Goal: Task Accomplishment & Management: Use online tool/utility

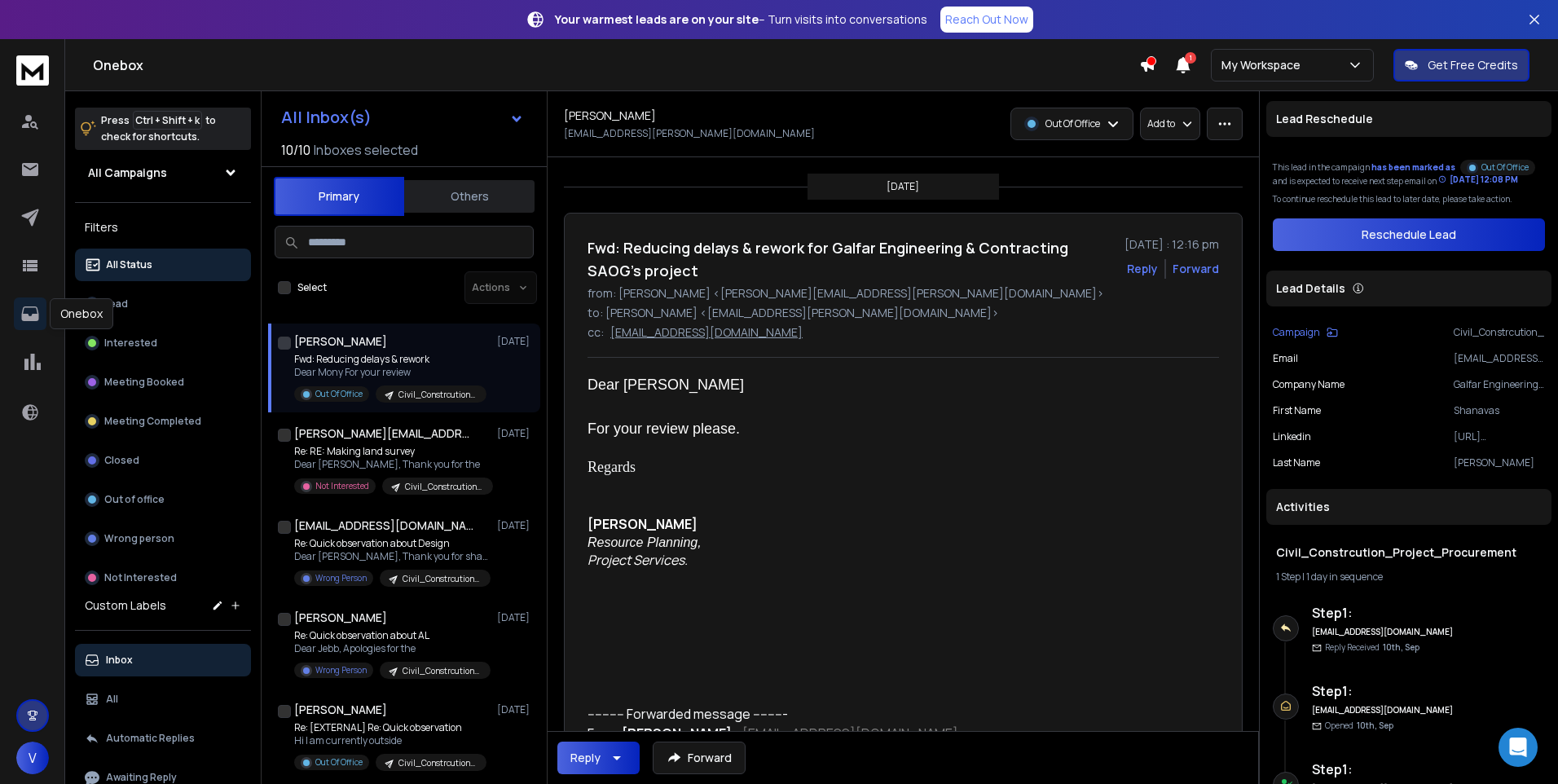
click at [28, 312] on icon at bounding box center [30, 314] width 19 height 19
click at [37, 188] on div at bounding box center [32, 172] width 38 height 38
click at [29, 175] on icon at bounding box center [30, 169] width 16 height 13
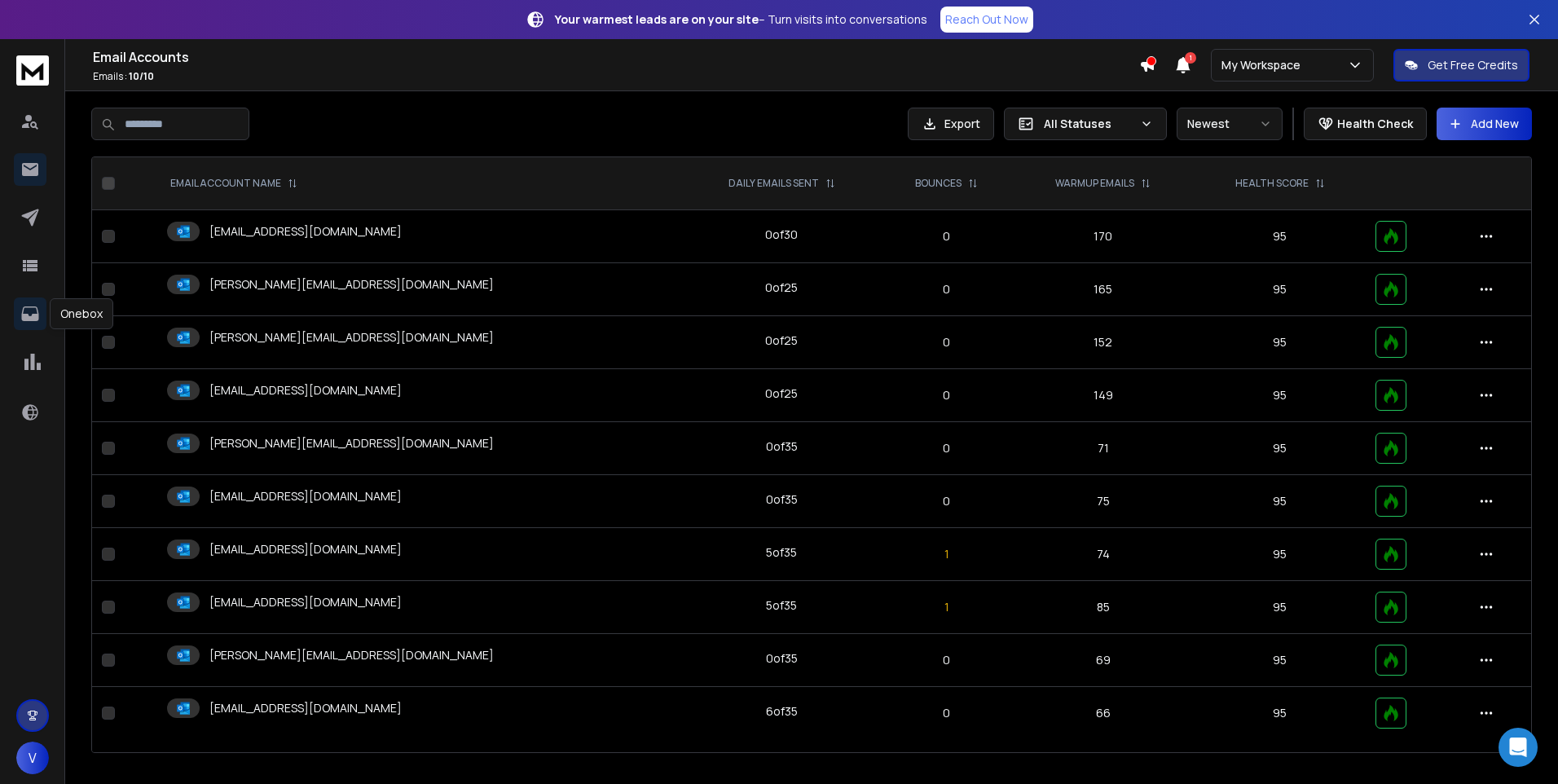
click at [25, 322] on icon at bounding box center [30, 314] width 19 height 19
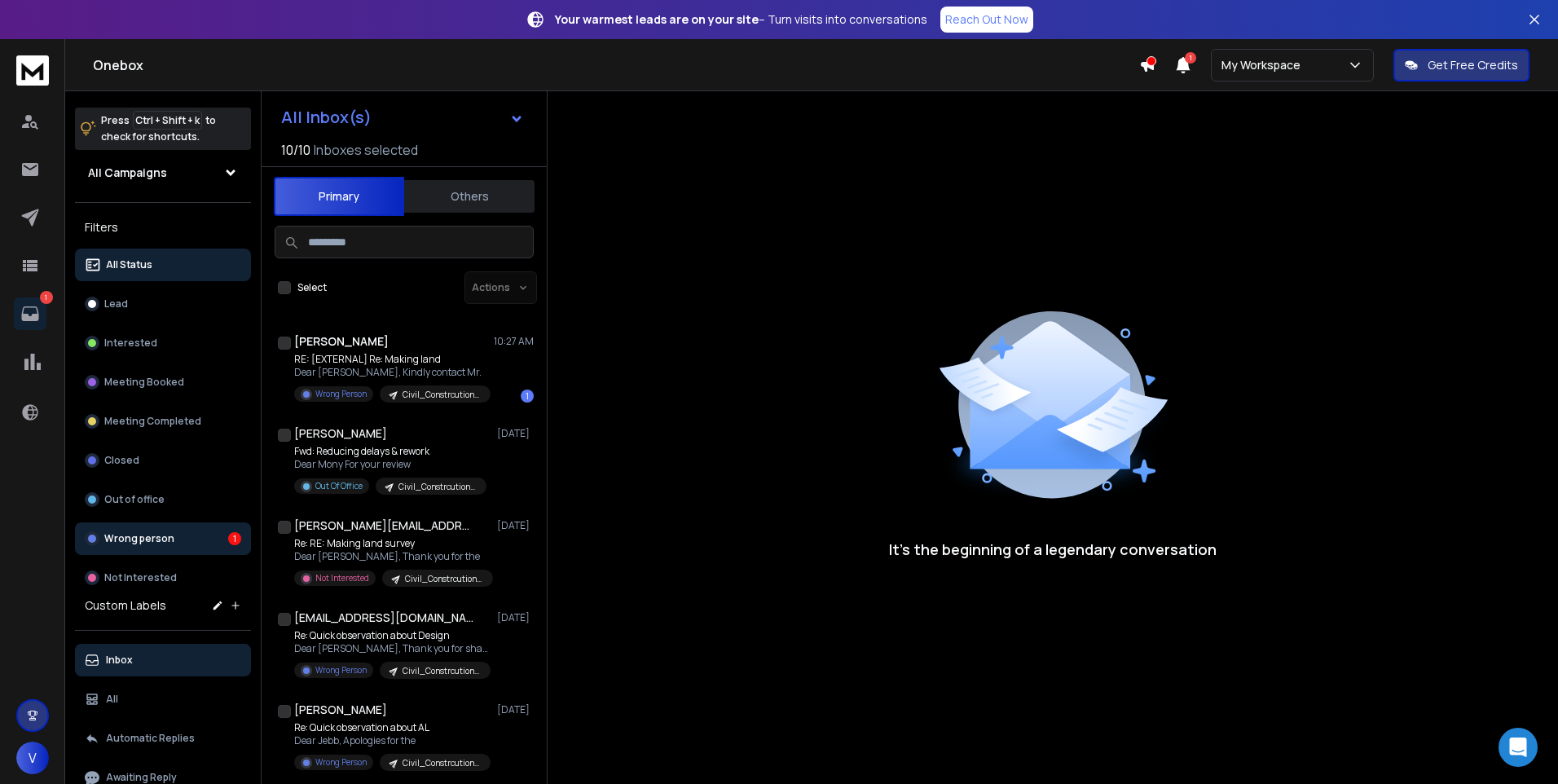
click at [131, 528] on button "Wrong person 1" at bounding box center [163, 539] width 176 height 33
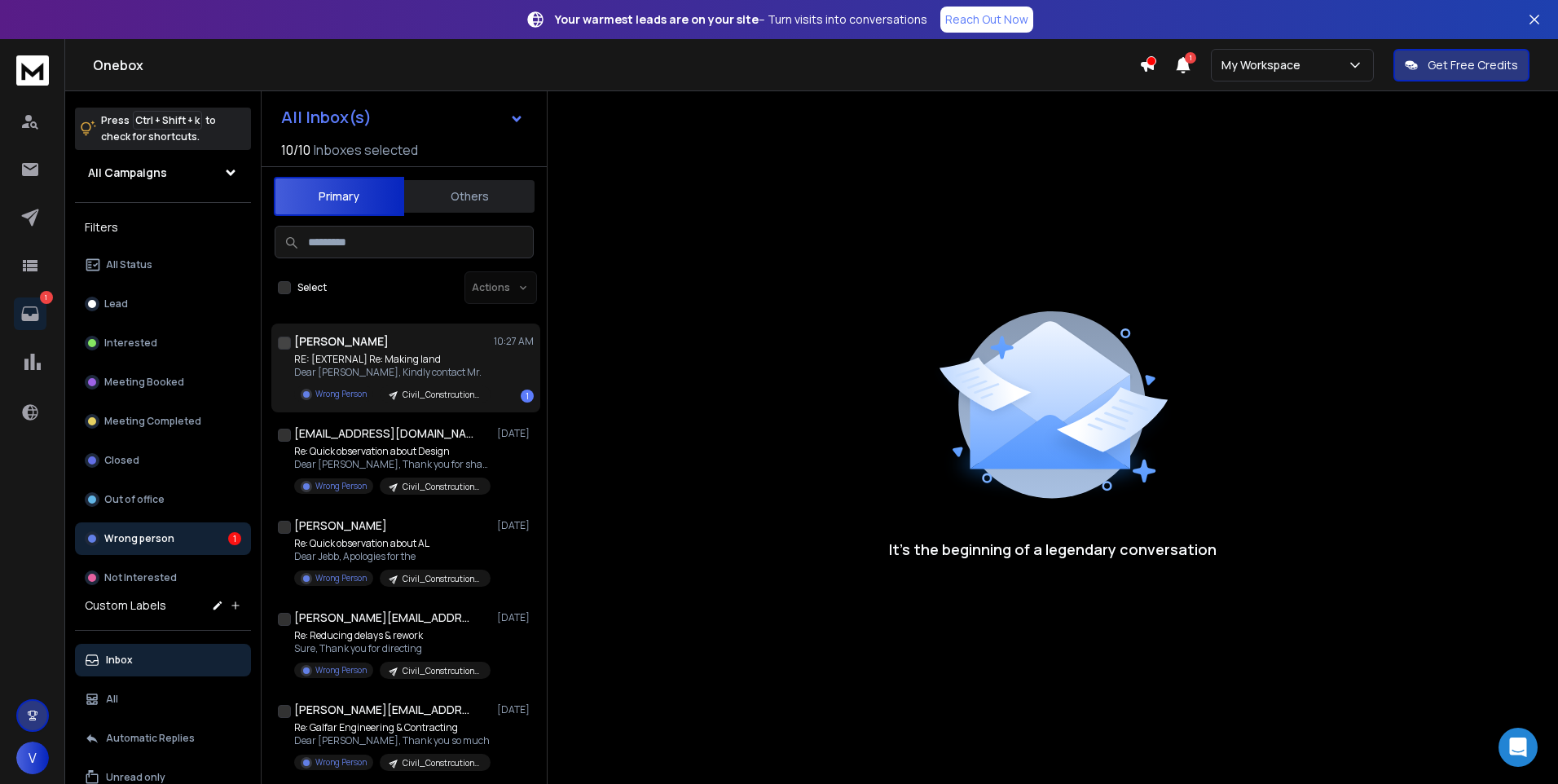
click at [409, 373] on p "Dear [PERSON_NAME], Kindly contact Mr." at bounding box center [392, 372] width 195 height 13
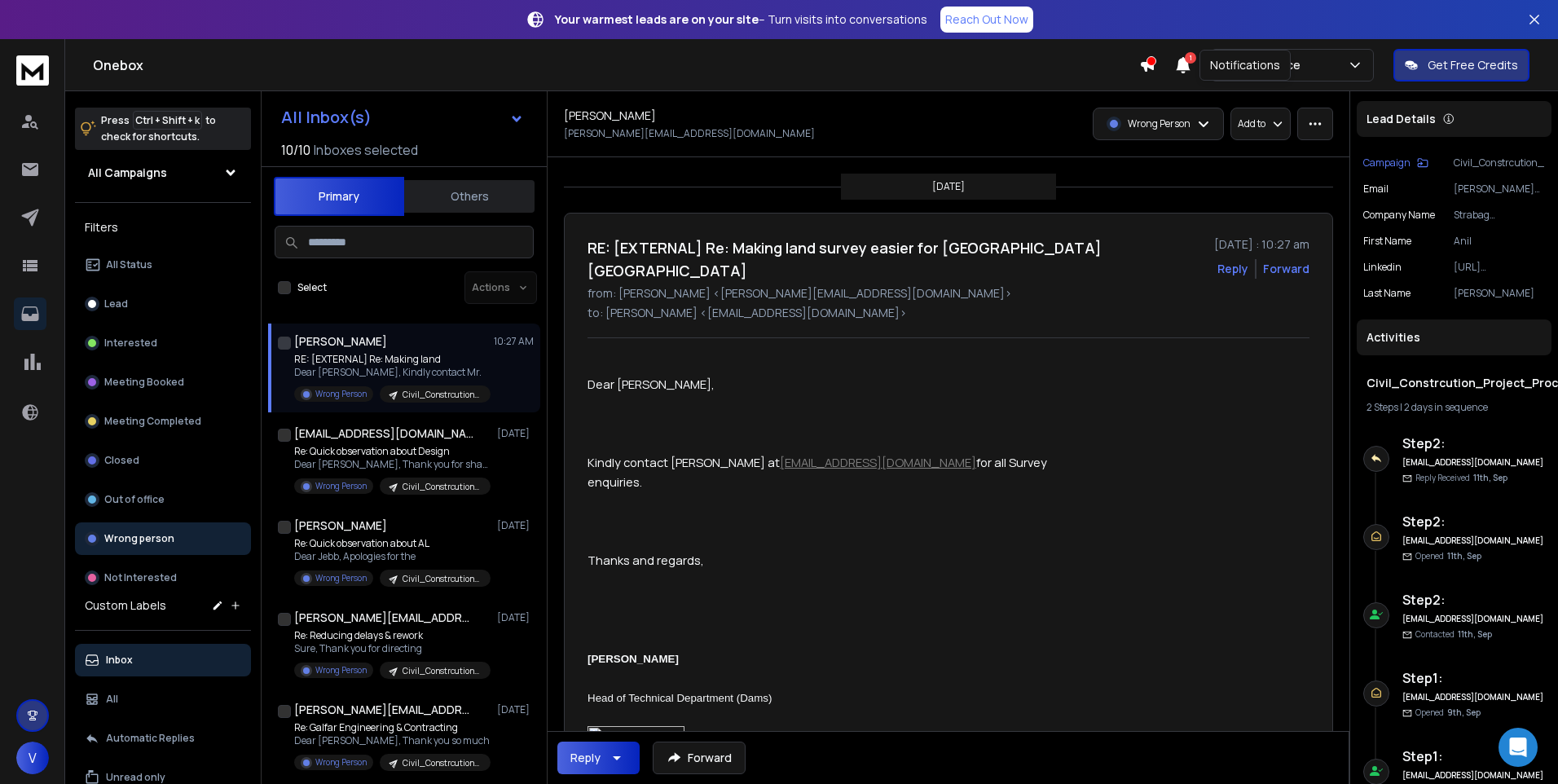
click at [1190, 63] on icon at bounding box center [1183, 63] width 14 height 16
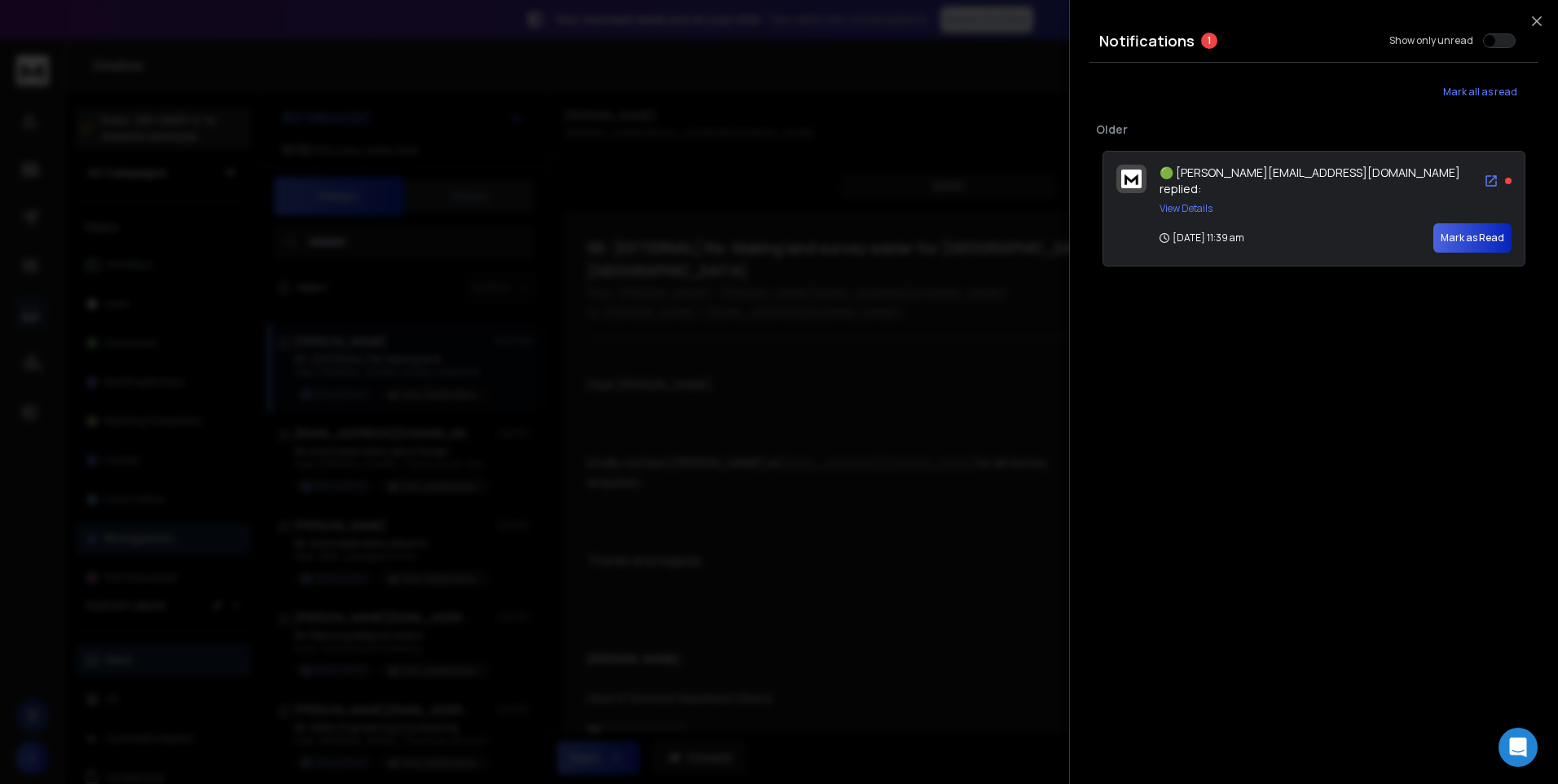
click at [1451, 223] on button "Mark as Read" at bounding box center [1472, 238] width 78 height 29
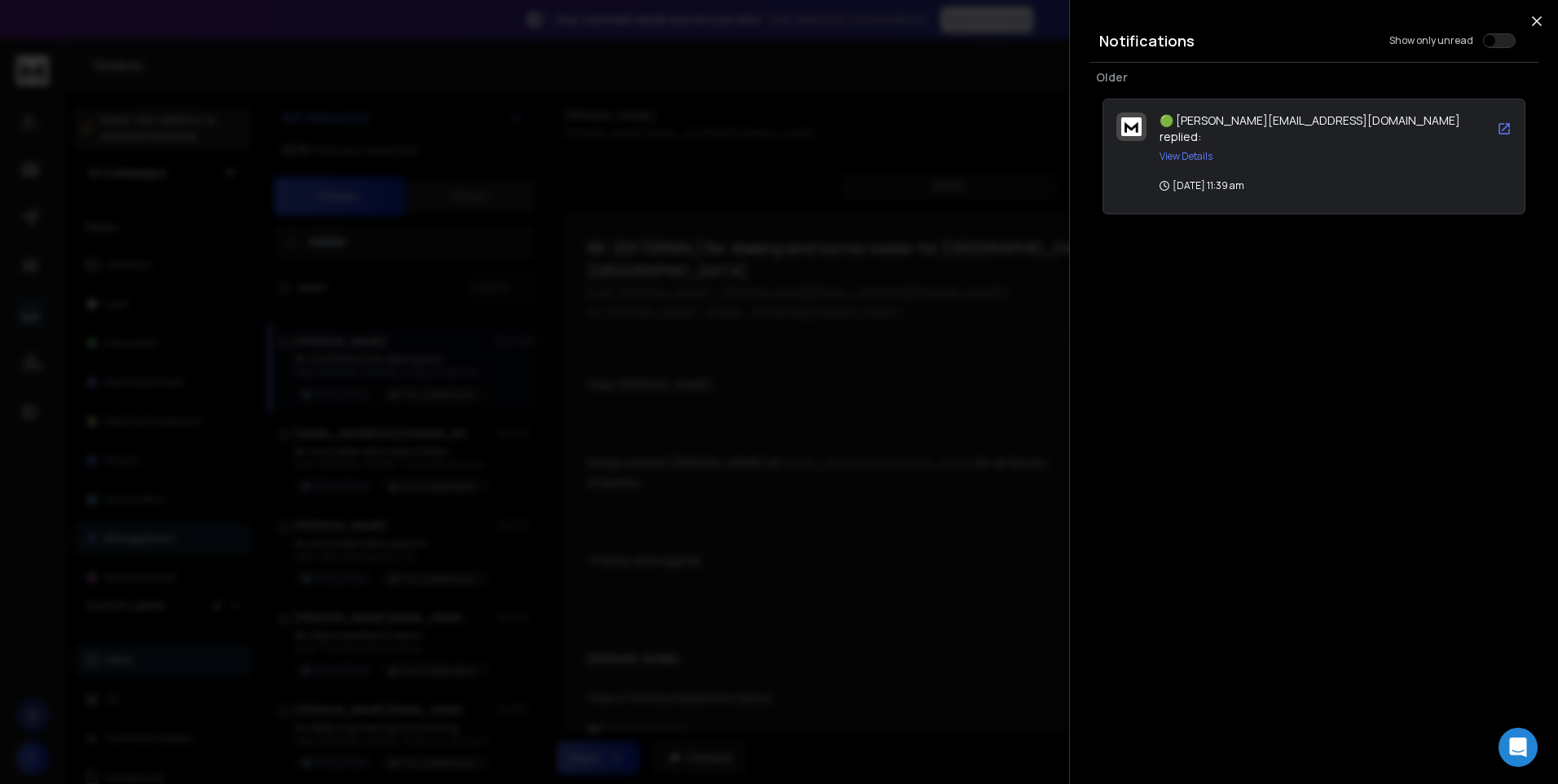
click at [1537, 25] on icon "button" at bounding box center [1537, 21] width 16 height 16
